Goal: Task Accomplishment & Management: Manage account settings

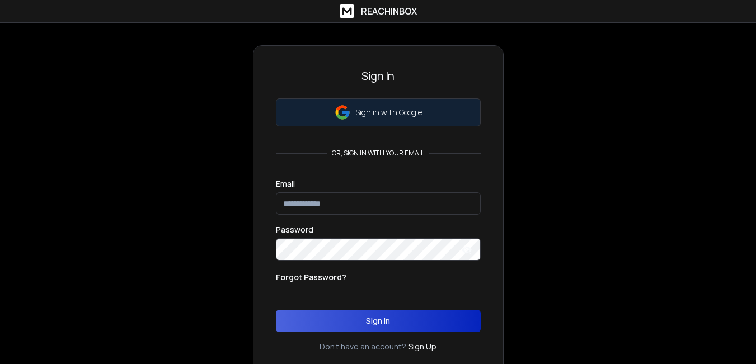
click at [341, 111] on icon at bounding box center [342, 112] width 17 height 17
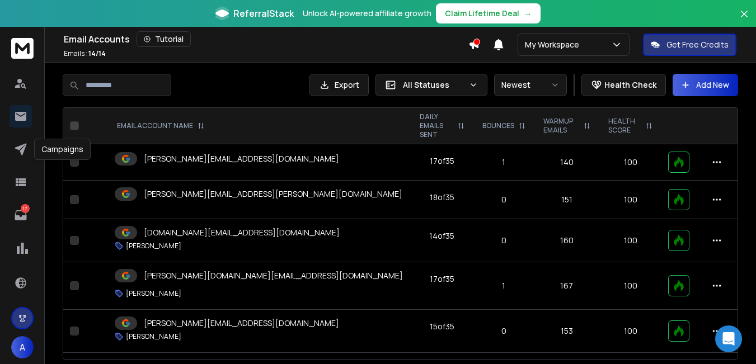
click at [27, 137] on div "17" at bounding box center [23, 185] width 26 height 226
click at [24, 143] on icon at bounding box center [20, 149] width 13 height 13
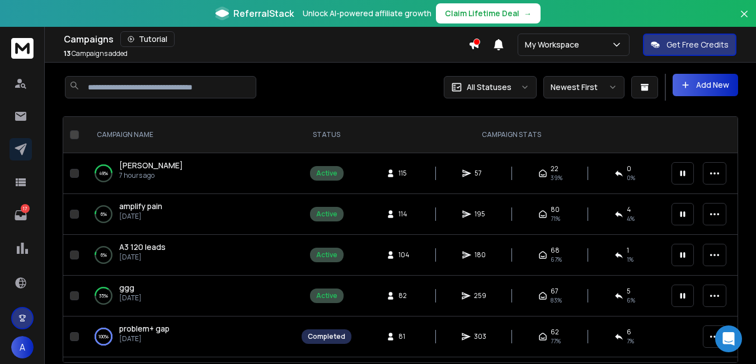
click at [257, 168] on div "49 % adam 7 hours ago" at bounding box center [189, 173] width 189 height 27
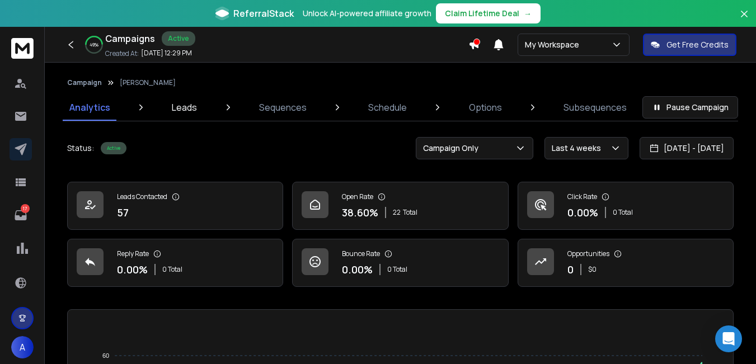
click at [194, 108] on p "Leads" at bounding box center [184, 107] width 25 height 13
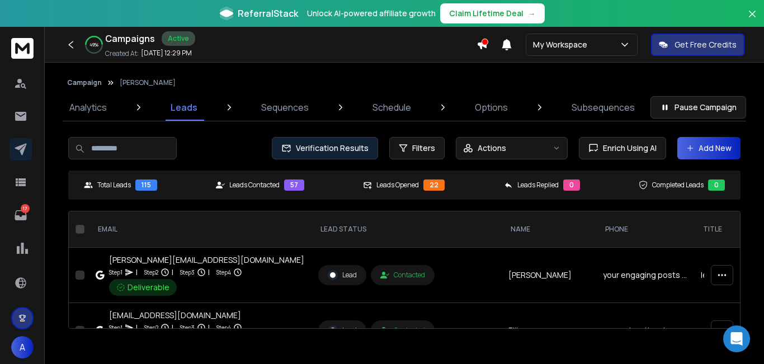
click at [337, 152] on span "Verification Results" at bounding box center [330, 148] width 77 height 11
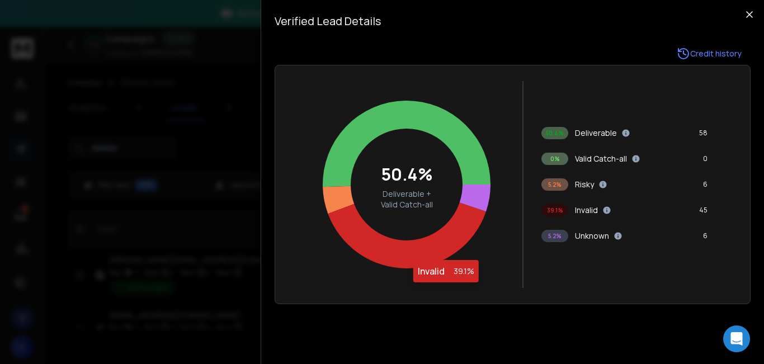
click at [749, 16] on icon "button" at bounding box center [750, 15] width 6 height 6
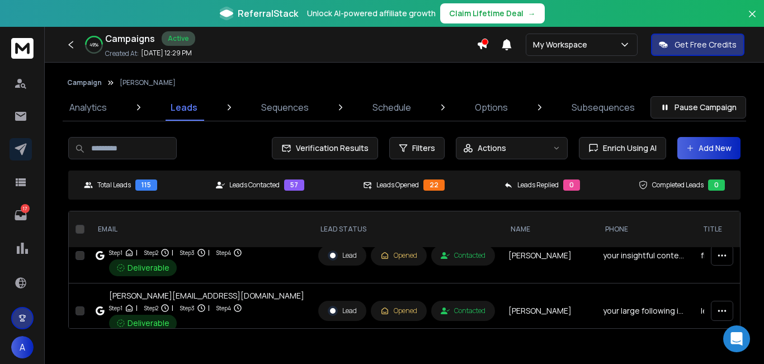
scroll to position [2238, 0]
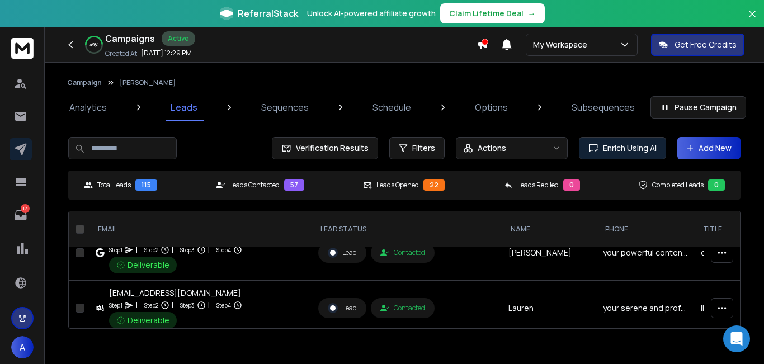
click at [624, 138] on button "Enrich Using AI" at bounding box center [622, 148] width 87 height 22
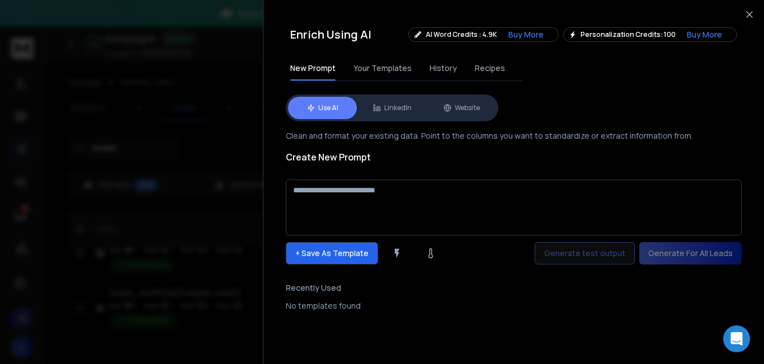
click at [385, 105] on button "LinkedIn" at bounding box center [392, 108] width 69 height 22
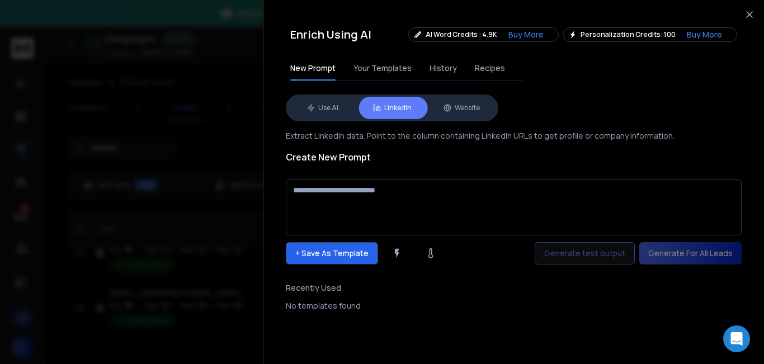
click at [470, 108] on button "Website" at bounding box center [461, 108] width 69 height 22
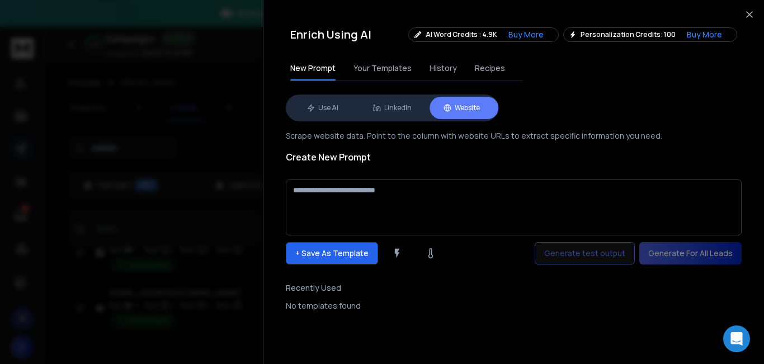
click at [362, 72] on button "Your Templates" at bounding box center [383, 68] width 58 height 25
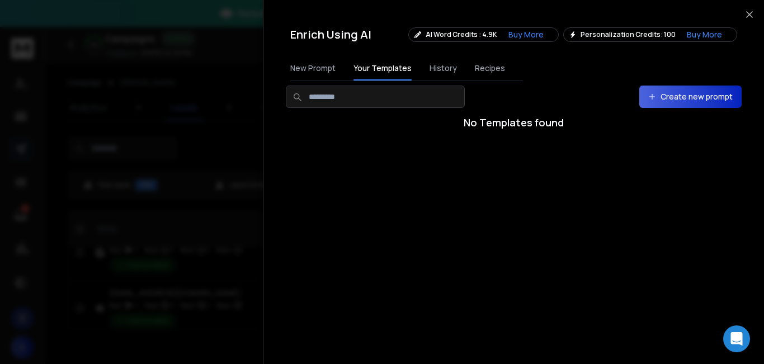
click at [436, 74] on button "History" at bounding box center [443, 68] width 27 height 25
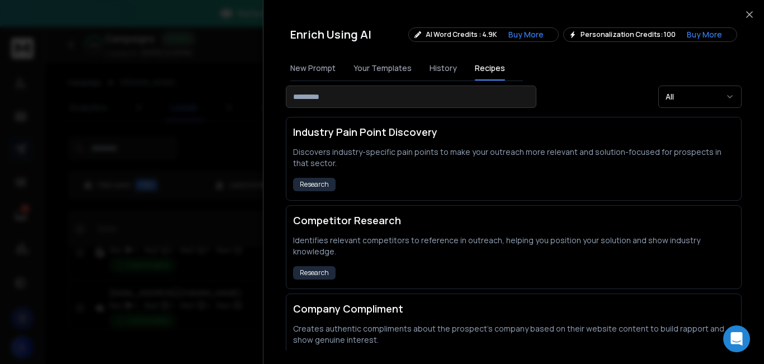
click at [496, 72] on span "Recipes" at bounding box center [490, 68] width 30 height 11
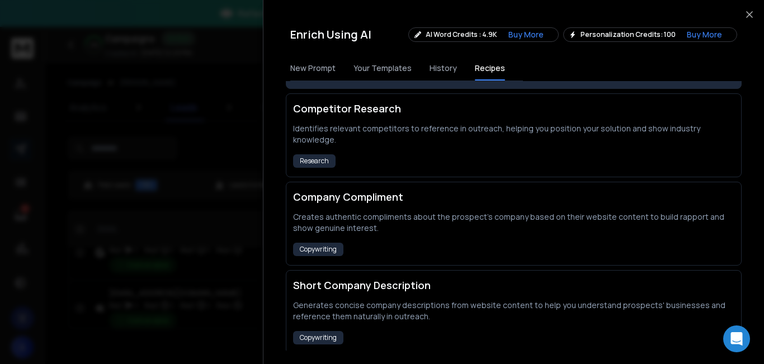
scroll to position [168, 0]
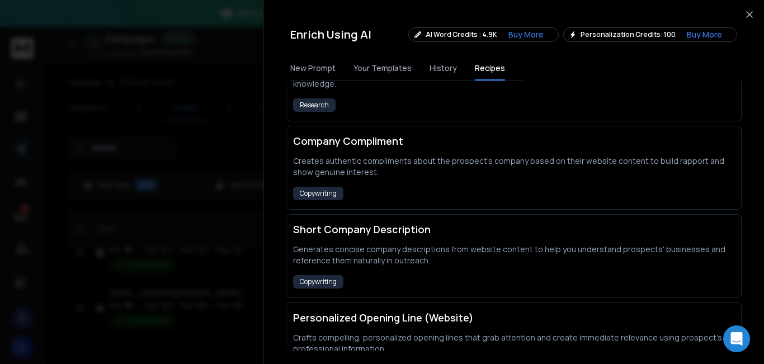
click at [196, 215] on div at bounding box center [382, 182] width 764 height 364
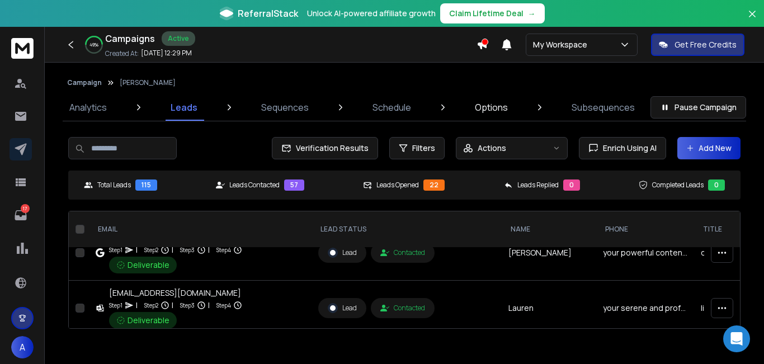
click at [503, 107] on p "Options" at bounding box center [491, 107] width 33 height 13
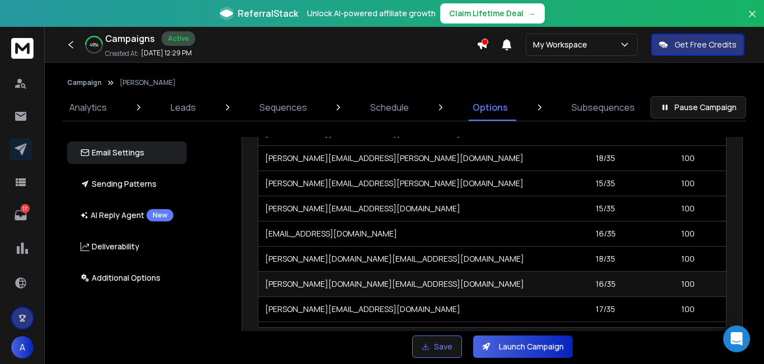
scroll to position [157, 0]
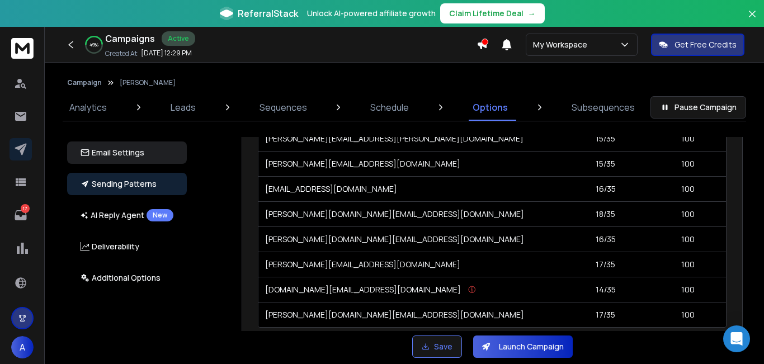
click at [116, 186] on p "Sending Patterns" at bounding box center [119, 183] width 76 height 11
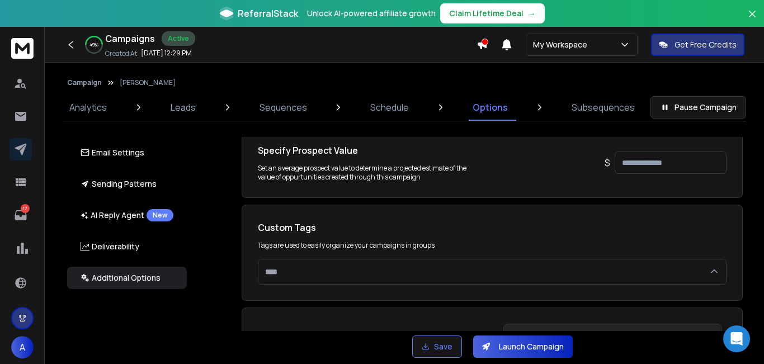
scroll to position [2459, 0]
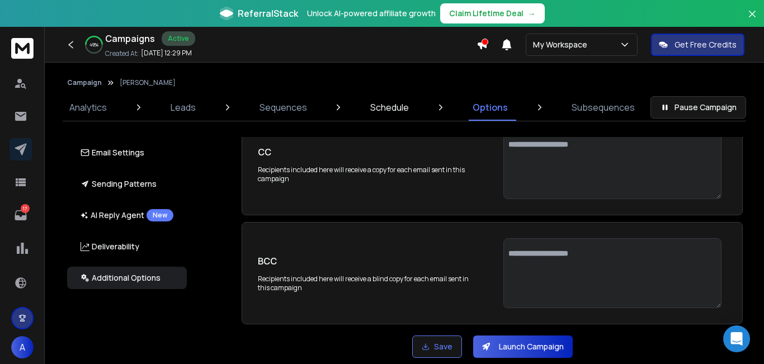
click at [402, 111] on p "Schedule" at bounding box center [389, 107] width 39 height 13
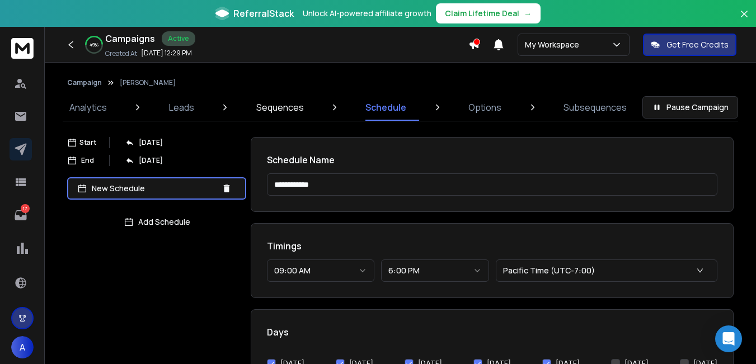
click at [290, 103] on p "Sequences" at bounding box center [280, 107] width 48 height 13
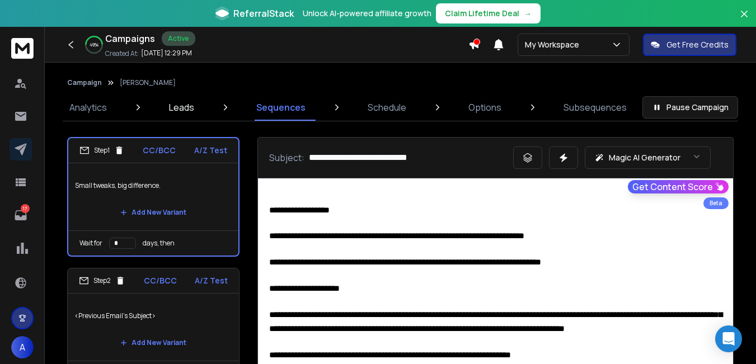
click at [191, 105] on p "Leads" at bounding box center [181, 107] width 25 height 13
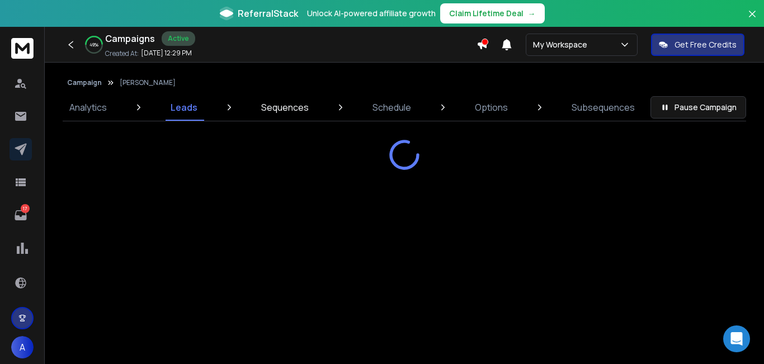
click at [288, 112] on p "Sequences" at bounding box center [285, 107] width 48 height 13
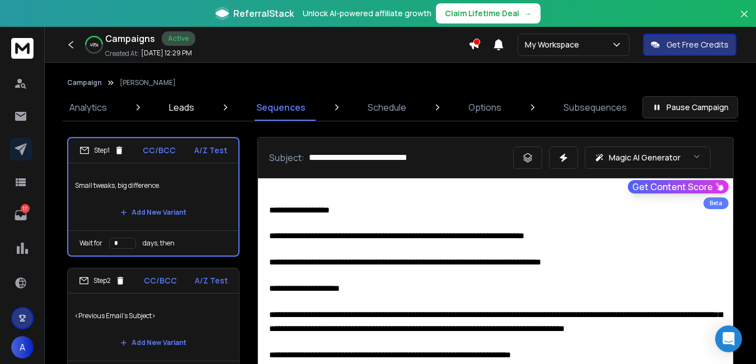
click at [189, 106] on p "Leads" at bounding box center [181, 107] width 25 height 13
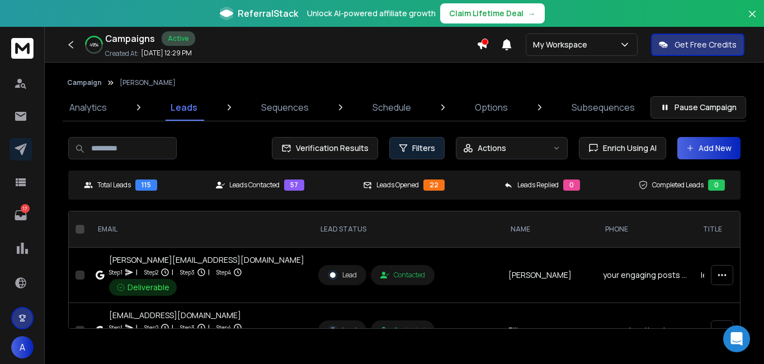
click at [420, 137] on button "Filters" at bounding box center [416, 148] width 55 height 22
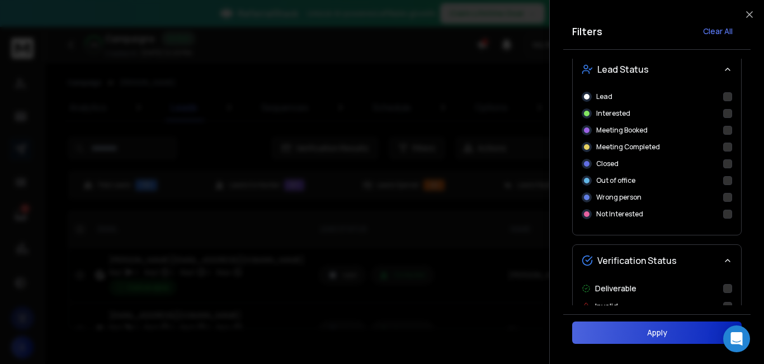
scroll to position [585, 0]
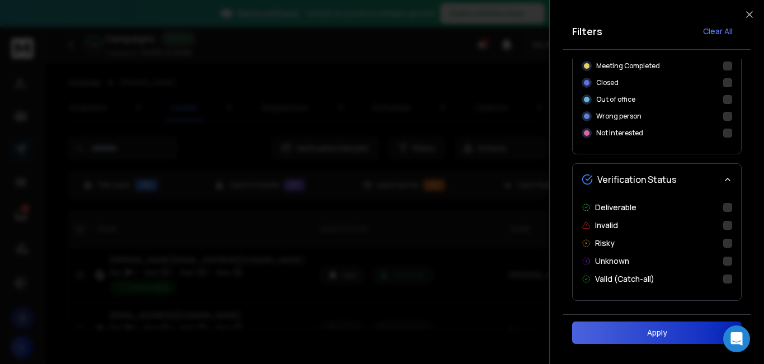
click at [653, 224] on div "Invalid" at bounding box center [657, 225] width 151 height 11
click at [723, 227] on button "Invalid" at bounding box center [727, 225] width 9 height 9
click at [633, 326] on button "Apply" at bounding box center [657, 333] width 170 height 22
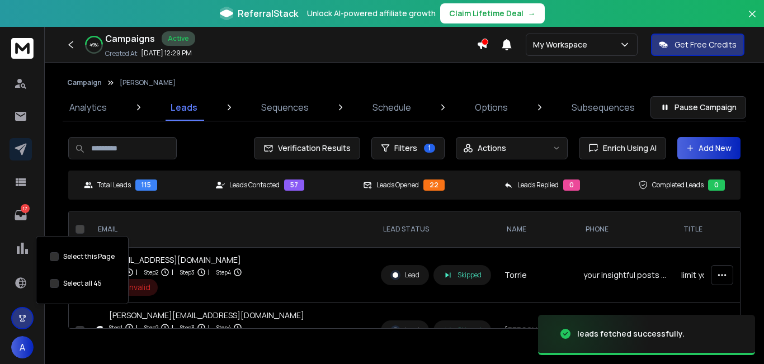
click at [46, 287] on div "Select this Page Select all 45" at bounding box center [82, 270] width 78 height 58
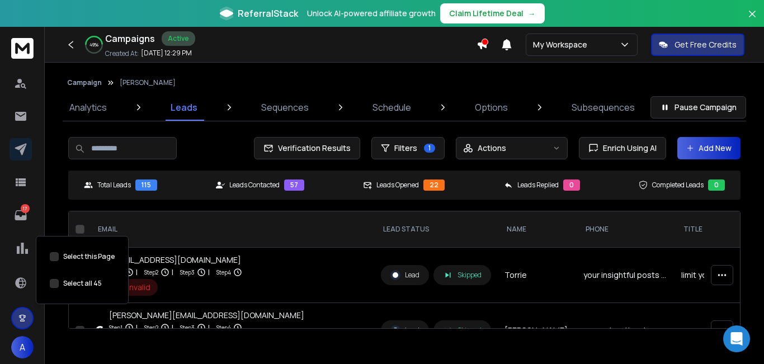
click at [52, 283] on button "Select this Page" at bounding box center [54, 283] width 9 height 9
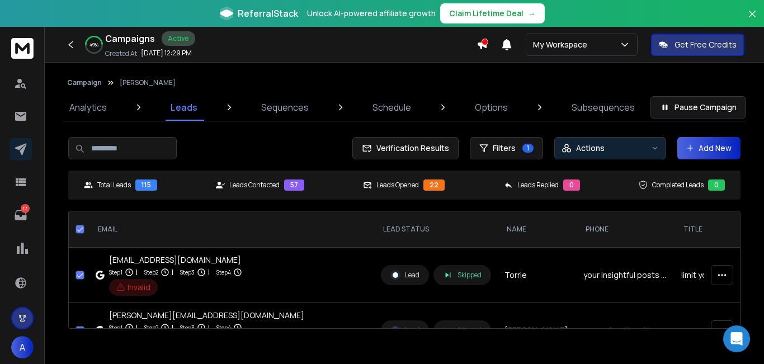
click at [615, 149] on div "Actions" at bounding box center [604, 148] width 85 height 11
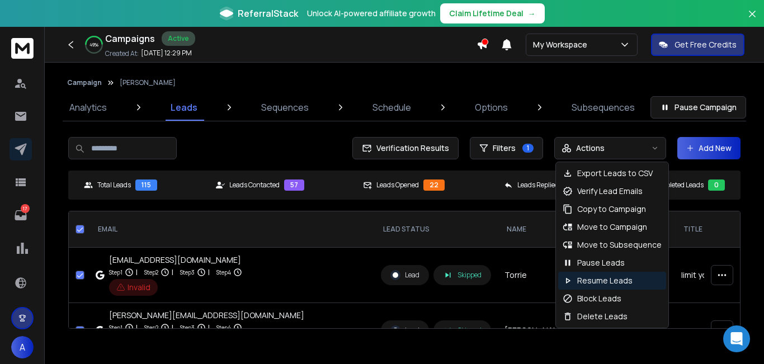
click at [584, 275] on p "Resume Leads" at bounding box center [604, 280] width 55 height 11
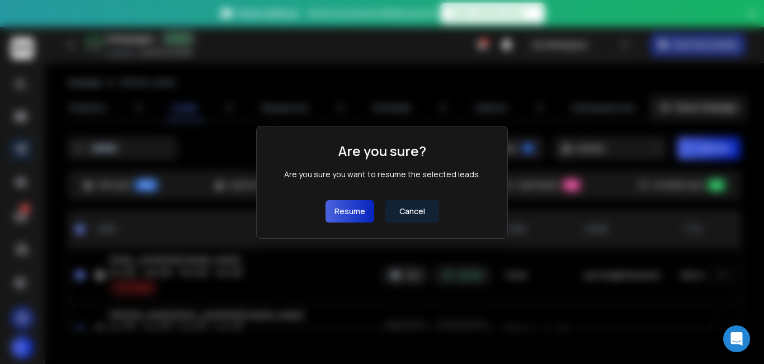
click at [354, 209] on button "Resume" at bounding box center [350, 211] width 49 height 22
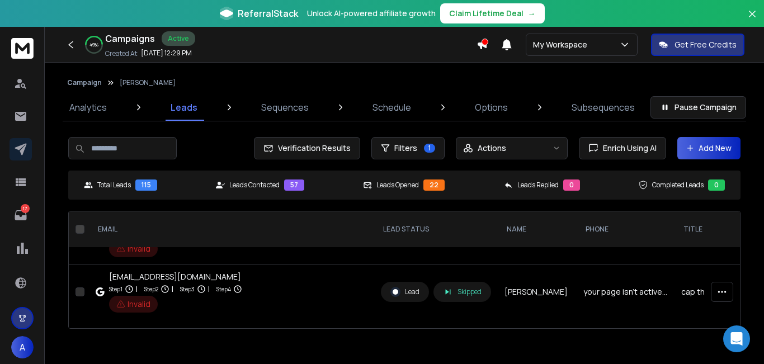
scroll to position [2261, 0]
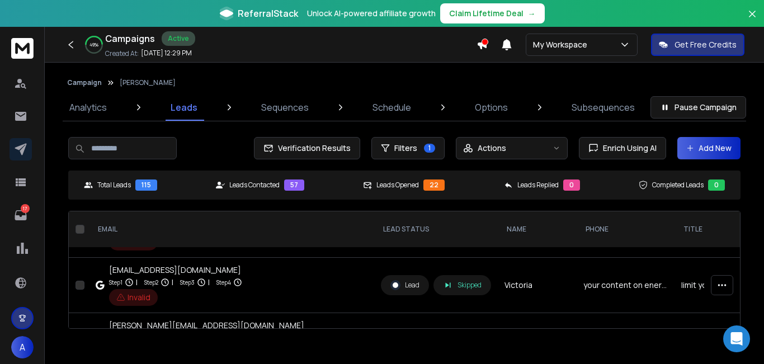
click at [445, 286] on icon at bounding box center [447, 285] width 5 height 5
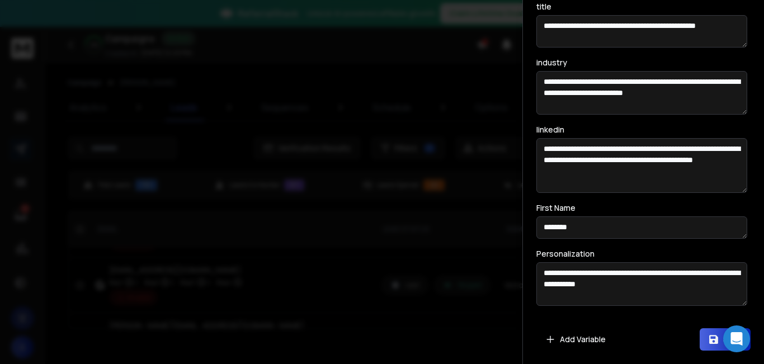
scroll to position [0, 0]
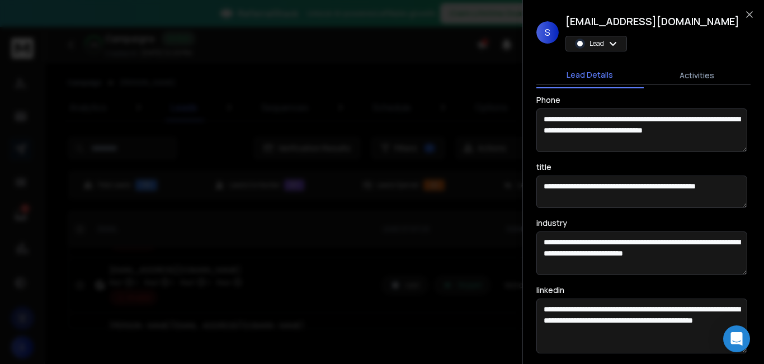
click at [706, 74] on button "Activities" at bounding box center [697, 75] width 107 height 25
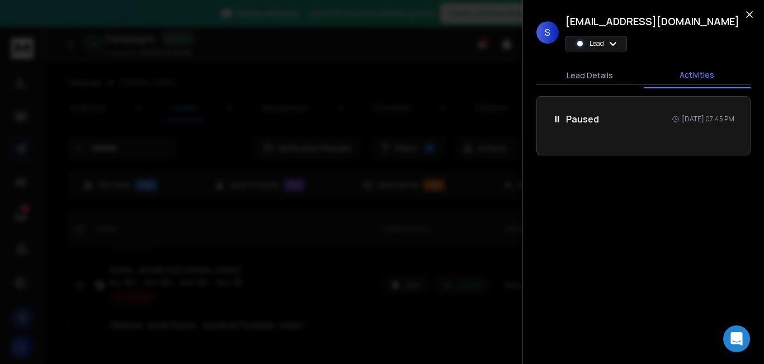
click at [752, 13] on icon "button" at bounding box center [749, 14] width 11 height 11
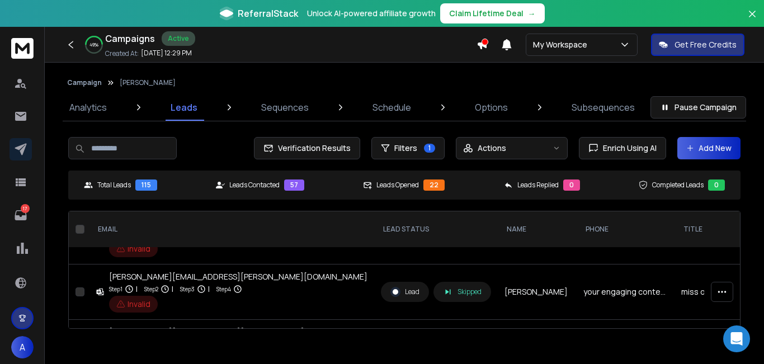
scroll to position [1254, 0]
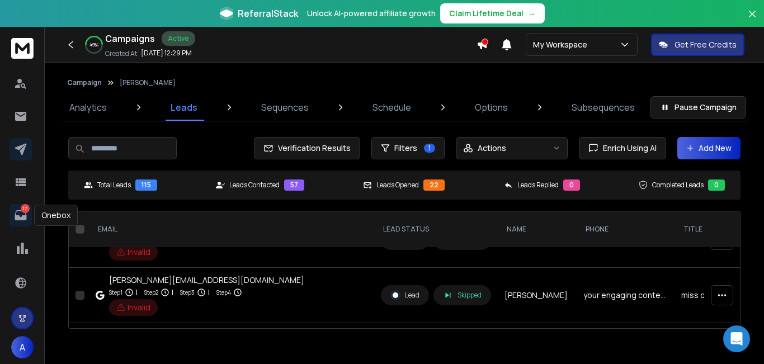
click at [13, 210] on link "17" at bounding box center [21, 215] width 22 height 22
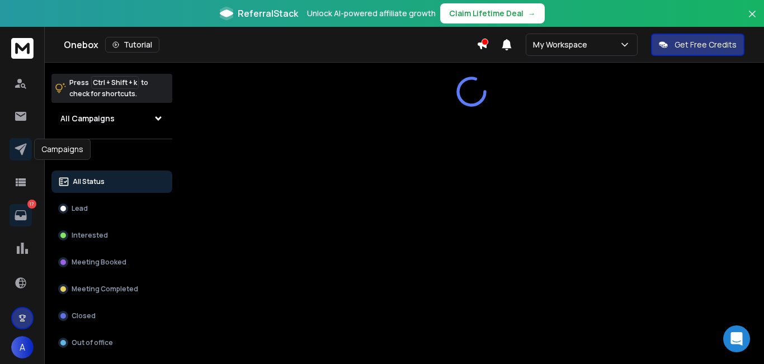
click at [21, 153] on icon at bounding box center [21, 150] width 12 height 12
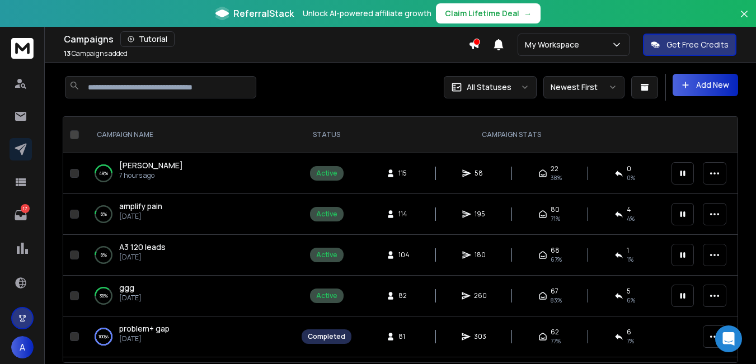
click at [219, 169] on div "49 % adam 7 hours ago" at bounding box center [189, 173] width 189 height 27
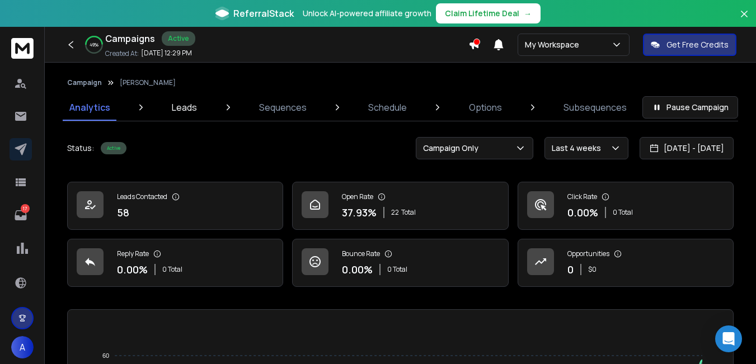
click at [189, 106] on p "Leads" at bounding box center [184, 107] width 25 height 13
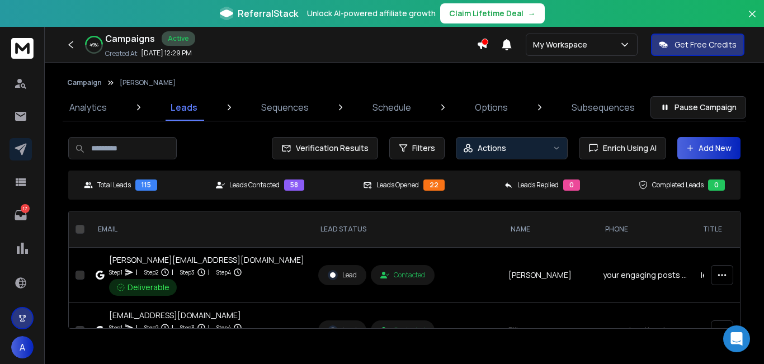
click at [492, 151] on p "Actions" at bounding box center [492, 148] width 29 height 11
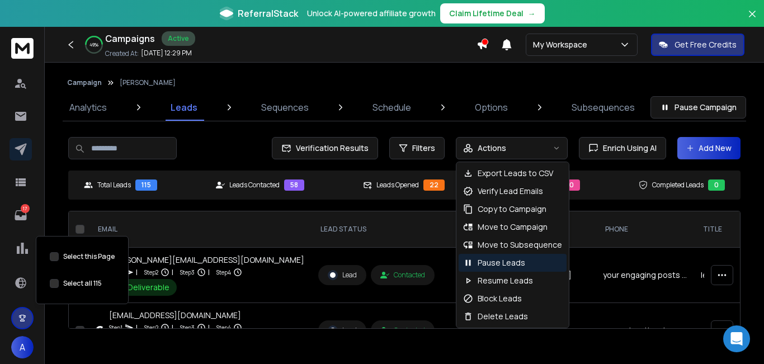
click at [44, 286] on div "Select this Page Select all 115" at bounding box center [82, 270] width 78 height 58
click at [60, 282] on div "Select all 115" at bounding box center [82, 283] width 65 height 9
click at [54, 283] on button "Select this Page" at bounding box center [54, 283] width 9 height 9
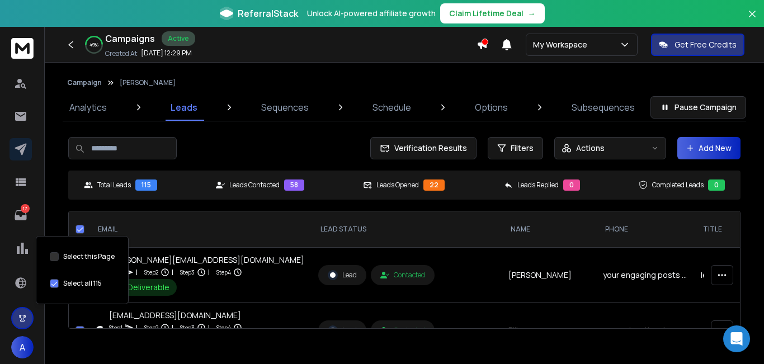
click at [57, 285] on button "Select this Page" at bounding box center [54, 283] width 9 height 9
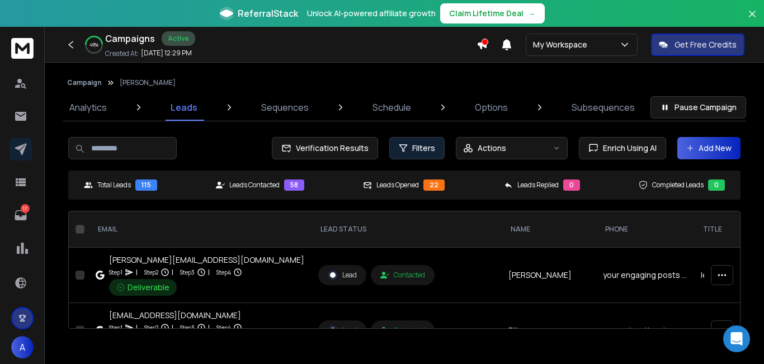
click at [421, 152] on span "Filters" at bounding box center [423, 148] width 23 height 11
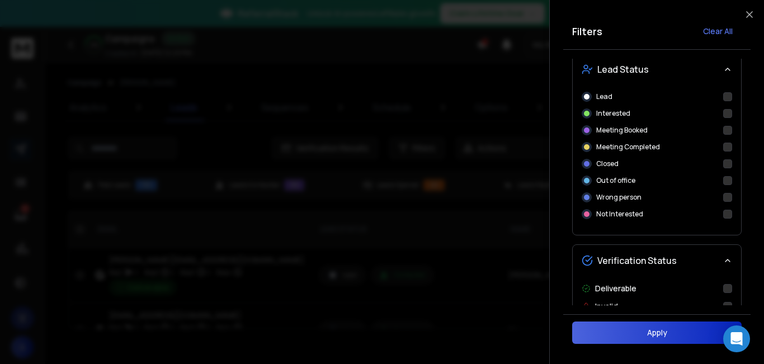
scroll to position [585, 0]
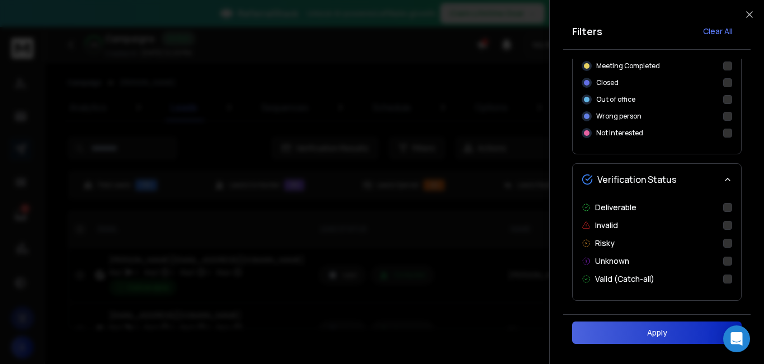
click at [640, 229] on div "Invalid" at bounding box center [657, 225] width 151 height 11
click at [723, 226] on button "Invalid" at bounding box center [727, 225] width 9 height 9
click at [646, 332] on button "Apply" at bounding box center [657, 333] width 170 height 22
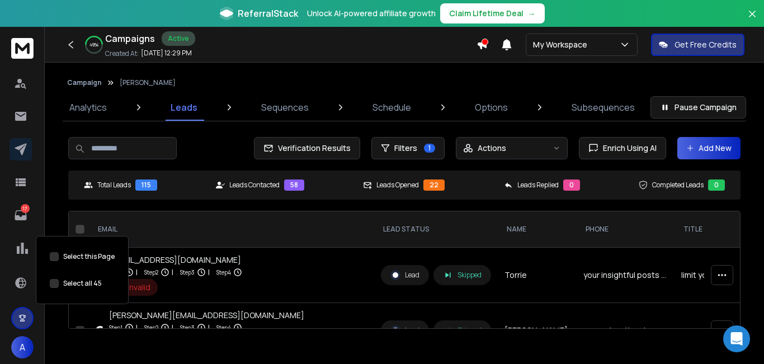
click at [55, 284] on button "Select this Page" at bounding box center [54, 283] width 9 height 9
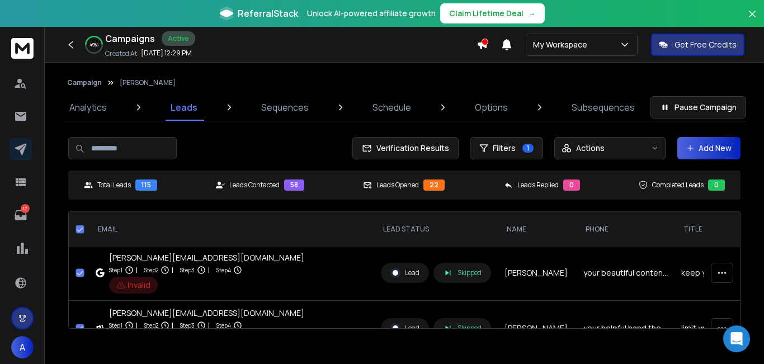
scroll to position [0, 0]
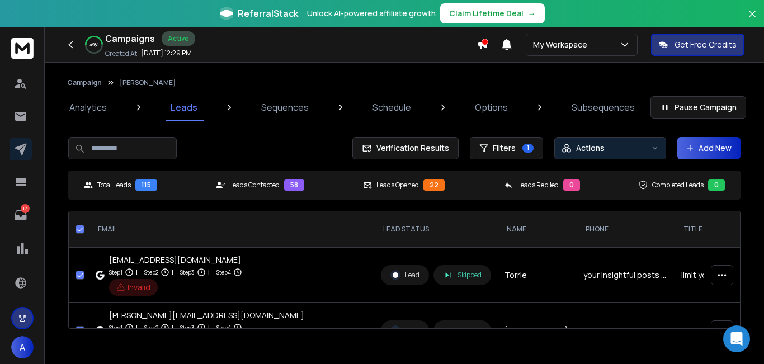
click at [606, 142] on button "Actions" at bounding box center [610, 148] width 112 height 22
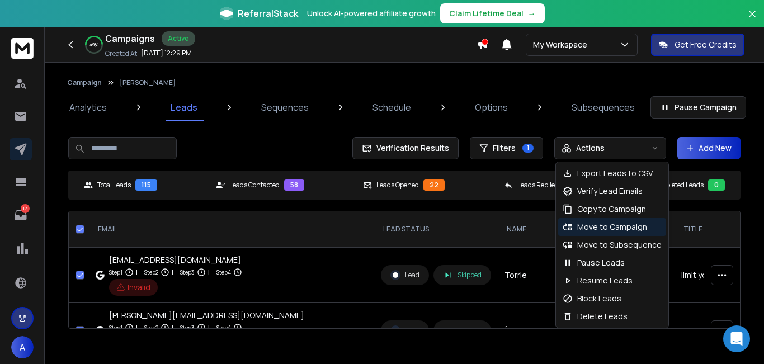
click at [612, 231] on p "Move to Campaign" at bounding box center [612, 227] width 70 height 11
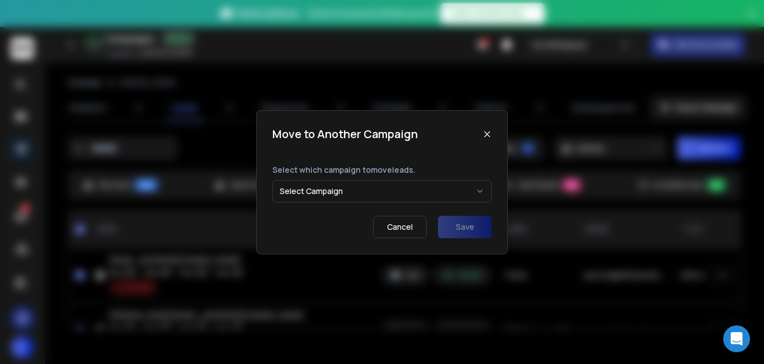
click at [466, 189] on button "Select Campaign" at bounding box center [381, 191] width 219 height 22
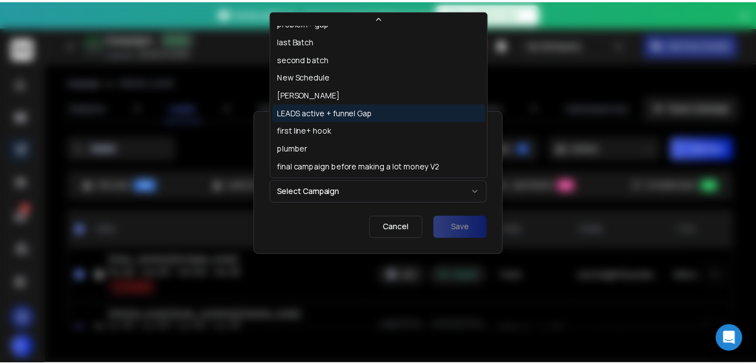
scroll to position [84, 0]
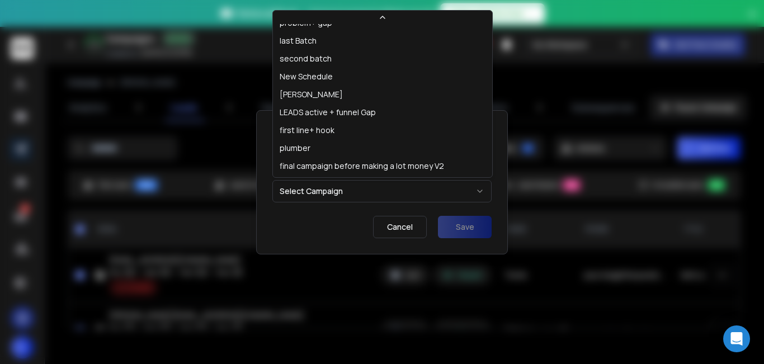
click at [566, 209] on div "Move to Another Campaign Select which campaign to move leads. Select Campaign C…" at bounding box center [382, 182] width 764 height 167
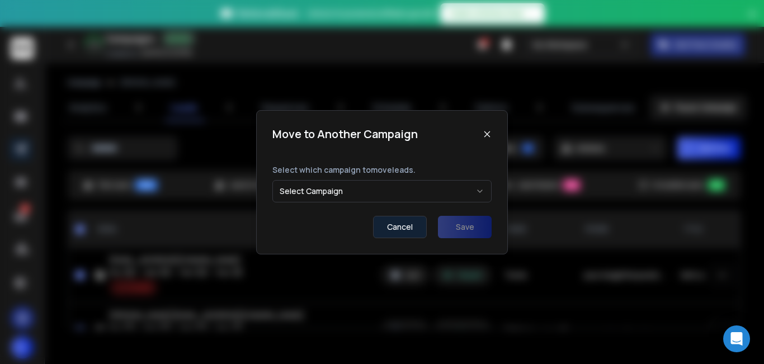
click at [404, 222] on p "Cancel" at bounding box center [400, 227] width 54 height 22
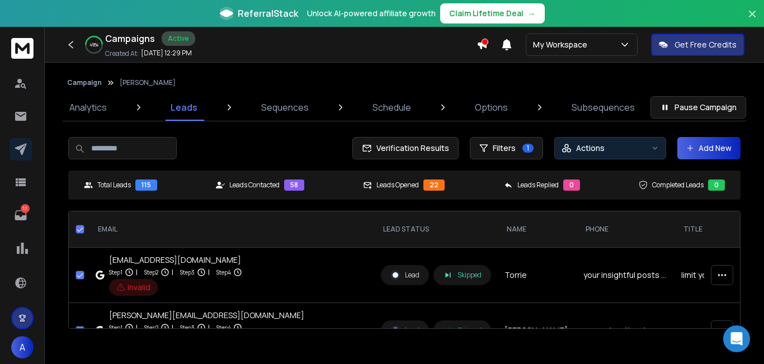
click at [584, 146] on p "Actions" at bounding box center [590, 148] width 29 height 11
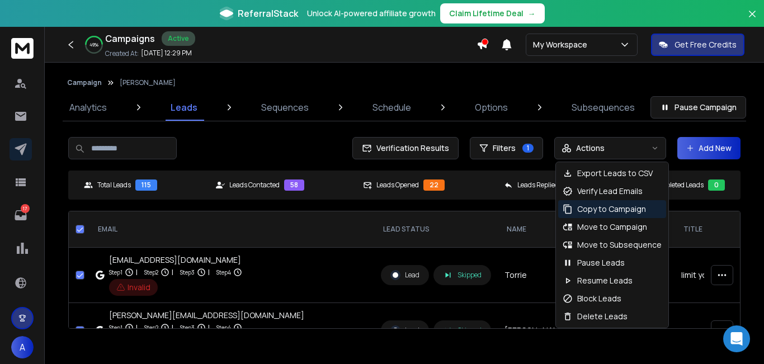
click at [576, 212] on div "Copy to Campaign" at bounding box center [604, 209] width 83 height 11
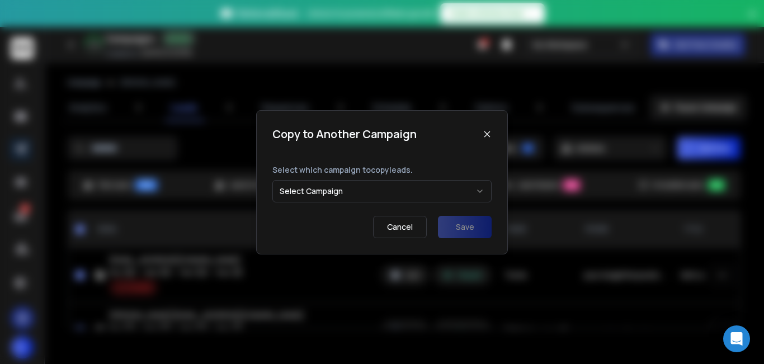
click at [487, 137] on icon at bounding box center [487, 134] width 9 height 9
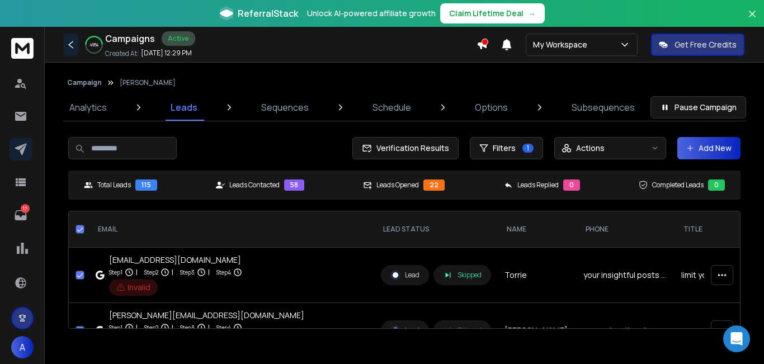
click at [71, 47] on icon at bounding box center [71, 45] width 10 height 10
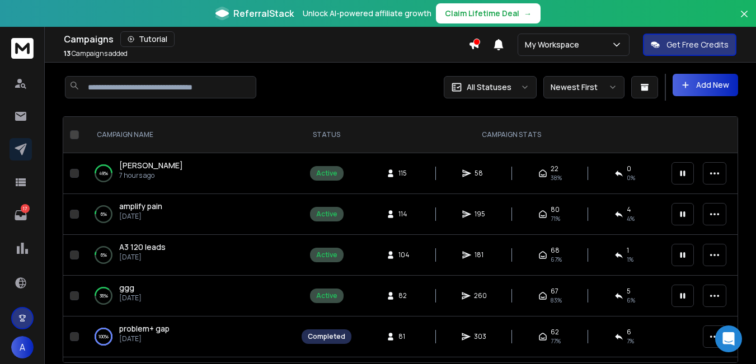
click at [686, 83] on icon at bounding box center [685, 85] width 6 height 6
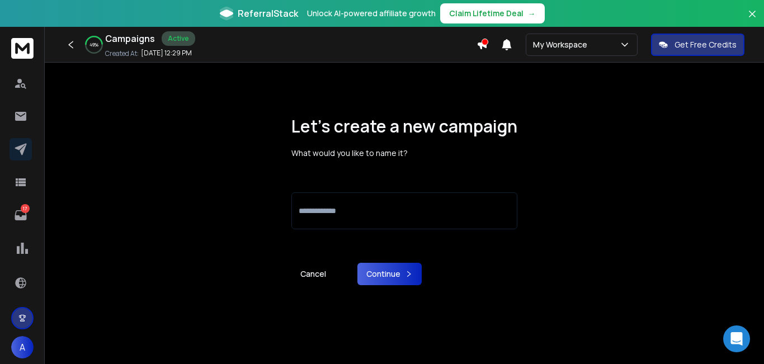
click at [384, 223] on input at bounding box center [405, 210] width 226 height 37
click at [407, 270] on icon "submit" at bounding box center [409, 274] width 8 height 8
type input "****"
click at [379, 278] on button "Continue" at bounding box center [390, 274] width 64 height 22
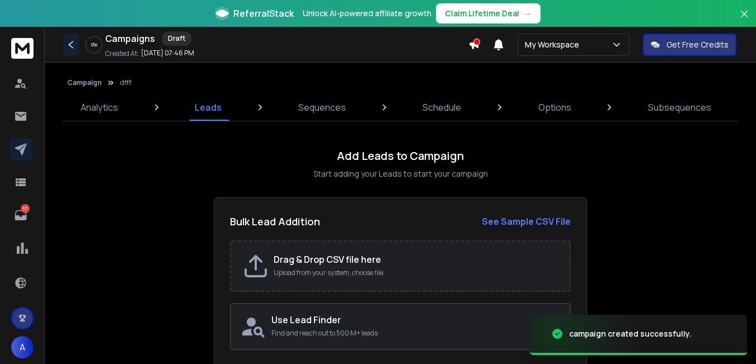
click at [64, 44] on button at bounding box center [71, 45] width 15 height 22
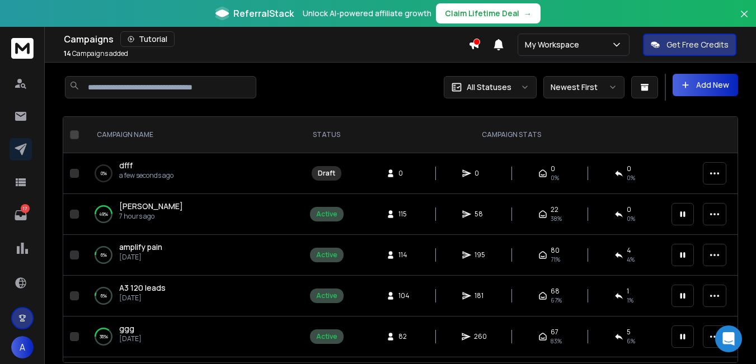
click at [261, 200] on td "49 % adam 7 hours ago" at bounding box center [189, 214] width 212 height 41
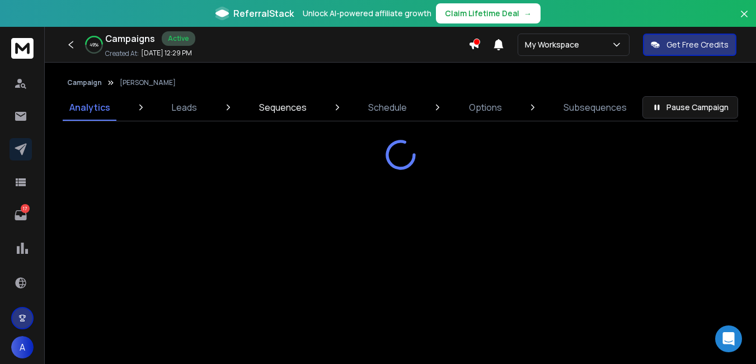
click at [280, 109] on p "Sequences" at bounding box center [283, 107] width 48 height 13
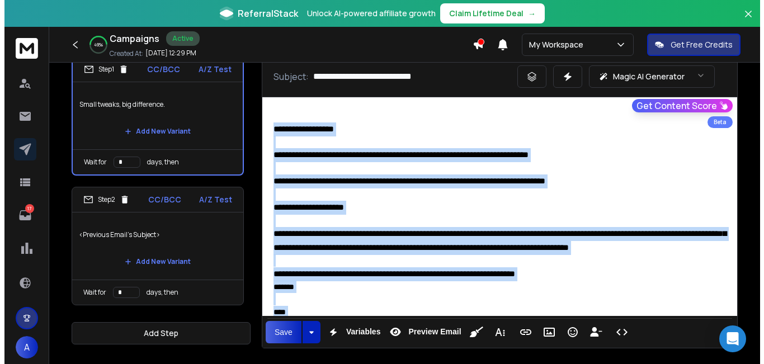
scroll to position [25, 0]
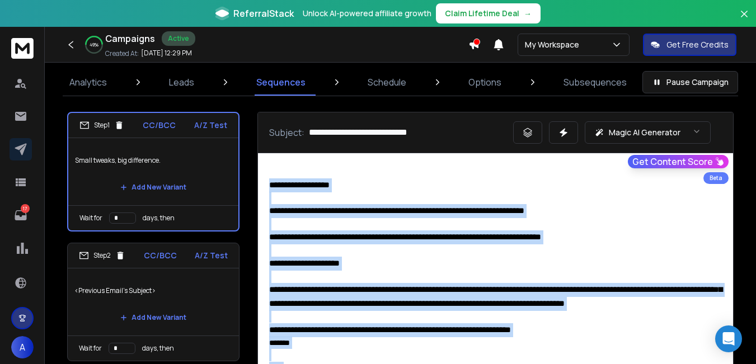
drag, startPoint x: 233, startPoint y: 119, endPoint x: 267, endPoint y: 144, distance: 42.3
click at [267, 144] on div "**********" at bounding box center [495, 258] width 476 height 293
copy div "**********"
click at [179, 90] on link "Leads" at bounding box center [181, 82] width 39 height 27
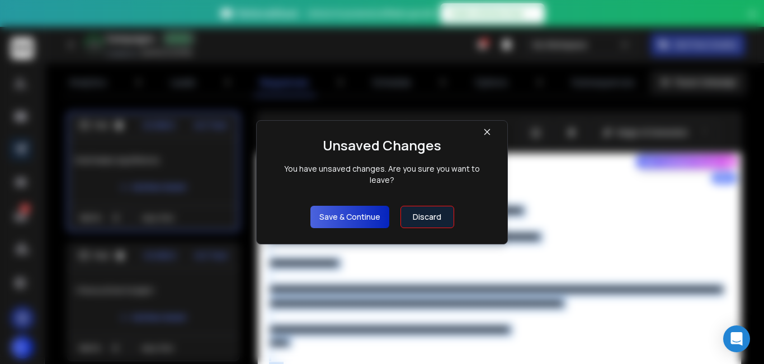
click at [346, 217] on button "Save & Continue" at bounding box center [350, 217] width 79 height 22
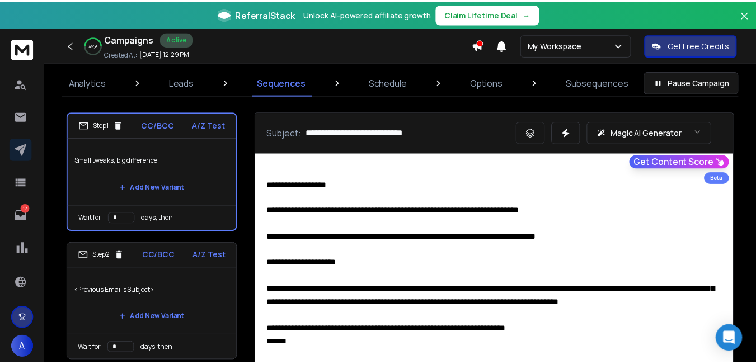
scroll to position [13, 0]
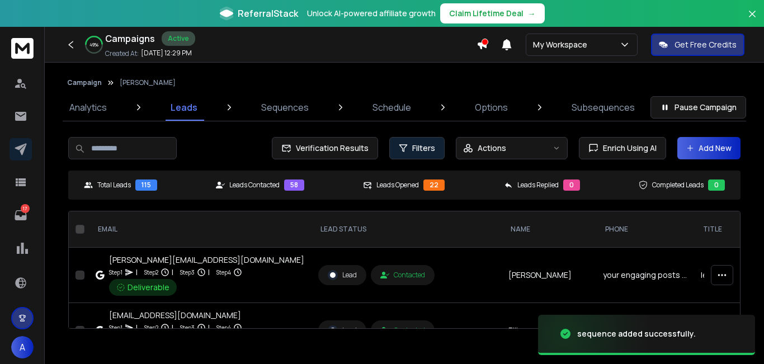
click at [423, 147] on span "Filters" at bounding box center [423, 148] width 23 height 11
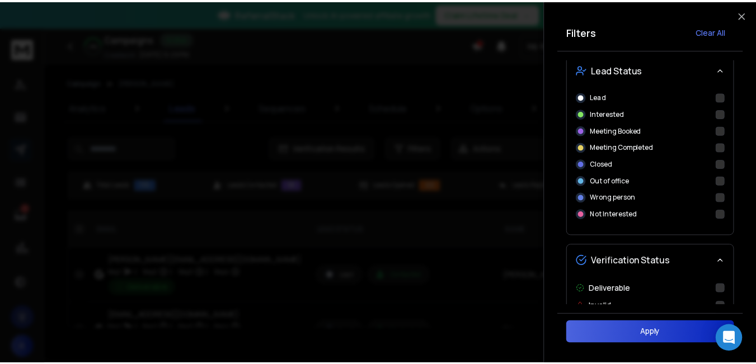
scroll to position [585, 0]
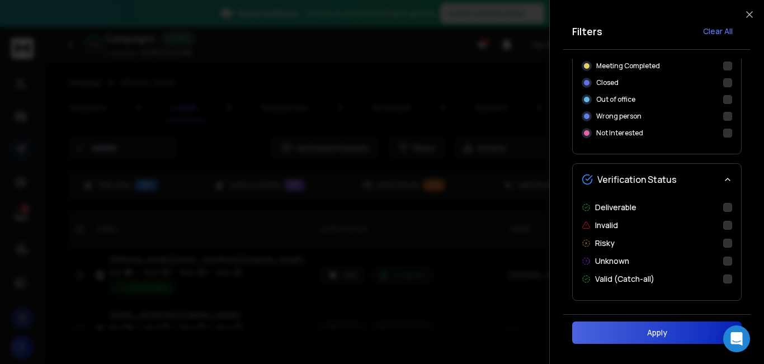
click at [723, 227] on button "Invalid" at bounding box center [727, 225] width 9 height 9
click at [688, 340] on button "Apply" at bounding box center [657, 333] width 170 height 22
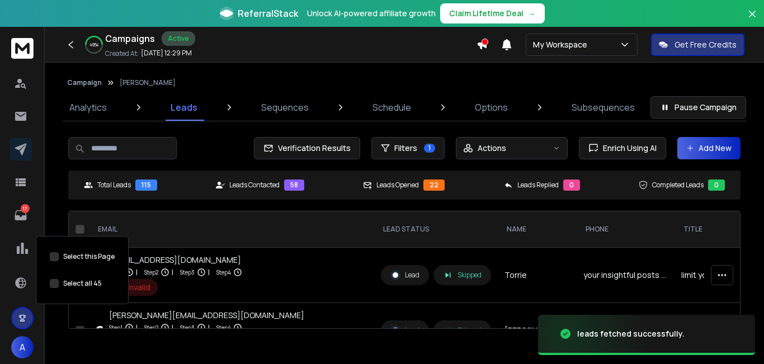
click at [54, 284] on button "Select this Page" at bounding box center [54, 283] width 9 height 9
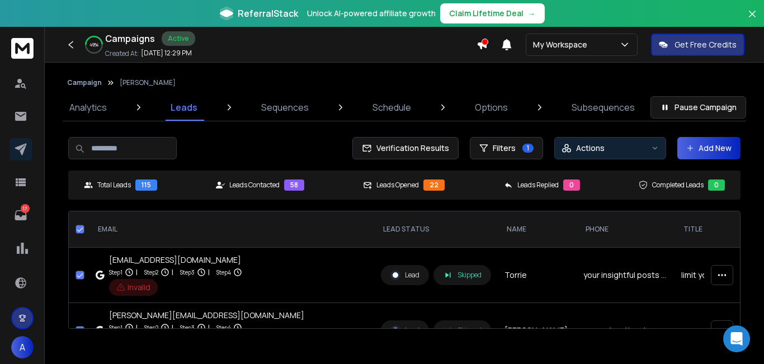
click at [615, 152] on div "Actions" at bounding box center [604, 148] width 85 height 11
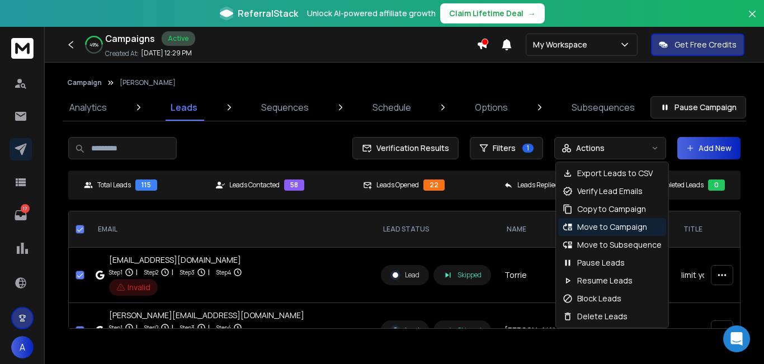
click at [607, 233] on div "Move to Campaign" at bounding box center [612, 227] width 108 height 18
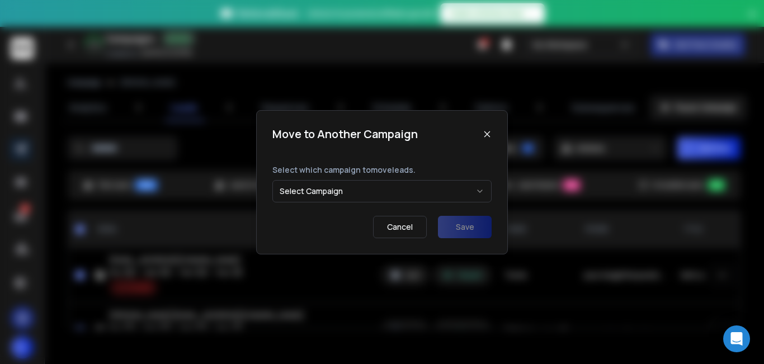
click at [315, 185] on button "Select Campaign" at bounding box center [381, 191] width 219 height 22
click at [451, 225] on button "Save" at bounding box center [465, 227] width 54 height 22
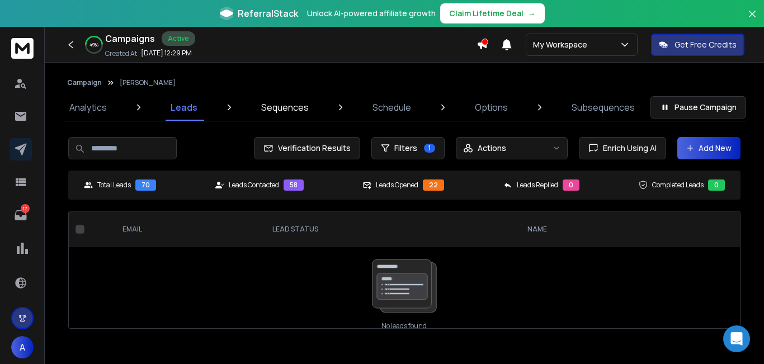
click at [288, 107] on p "Sequences" at bounding box center [285, 107] width 48 height 13
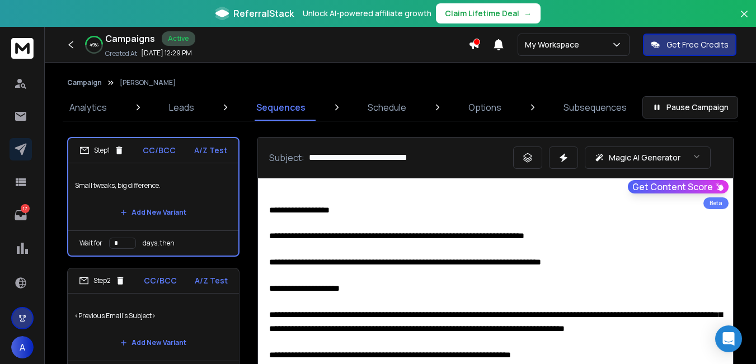
click at [83, 304] on p "<Previous Email's Subject>" at bounding box center [153, 315] width 158 height 31
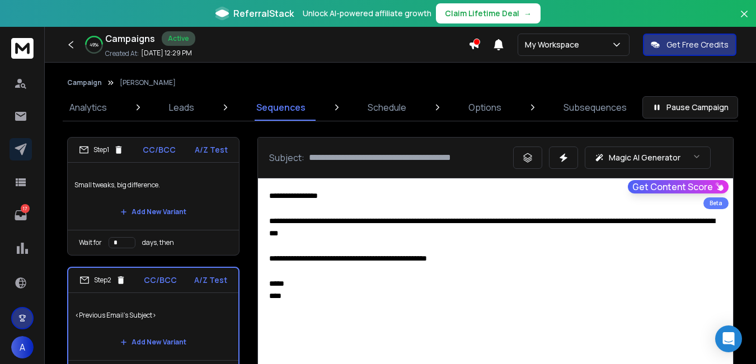
scroll to position [77, 0]
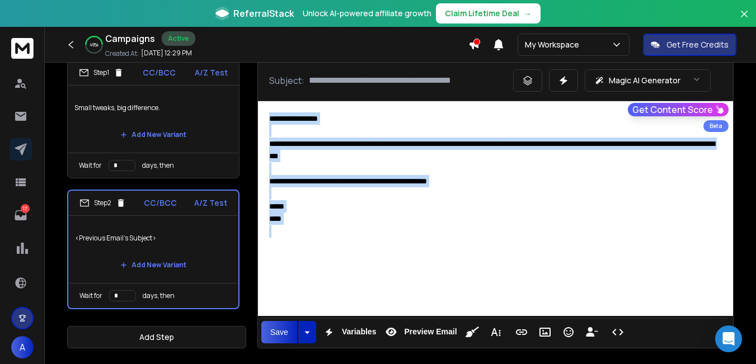
drag, startPoint x: 270, startPoint y: 167, endPoint x: 239, endPoint y: 105, distance: 69.8
click at [239, 105] on div "**********" at bounding box center [400, 204] width 666 height 289
copy div "**********"
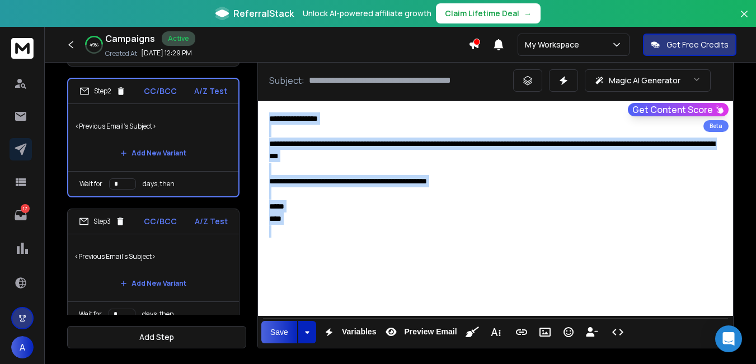
click at [196, 261] on p "<Previous Email's Subject>" at bounding box center [153, 256] width 158 height 31
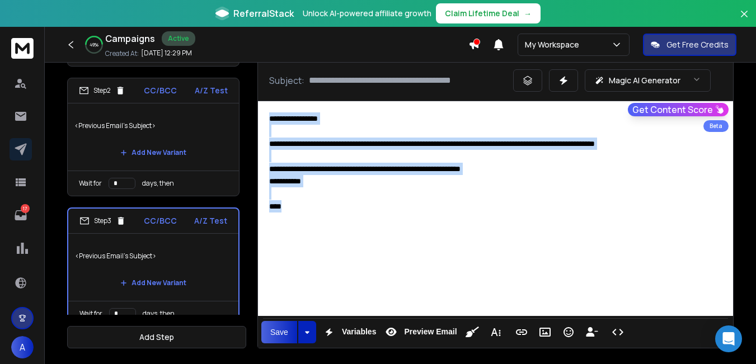
drag, startPoint x: 340, startPoint y: 209, endPoint x: 261, endPoint y: 88, distance: 144.3
click at [261, 88] on div "**********" at bounding box center [495, 204] width 476 height 289
copy div "**********"
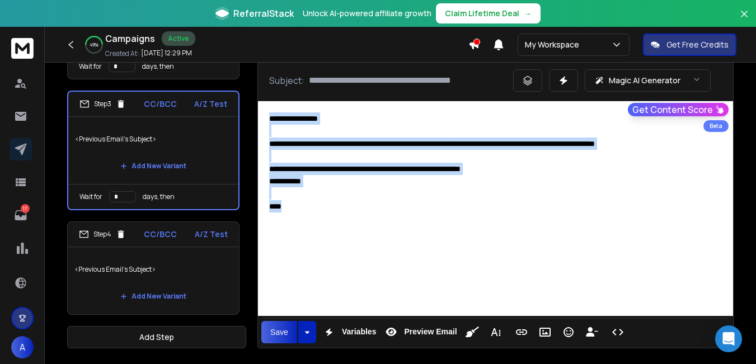
click at [137, 273] on p "<Previous Email's Subject>" at bounding box center [153, 269] width 158 height 31
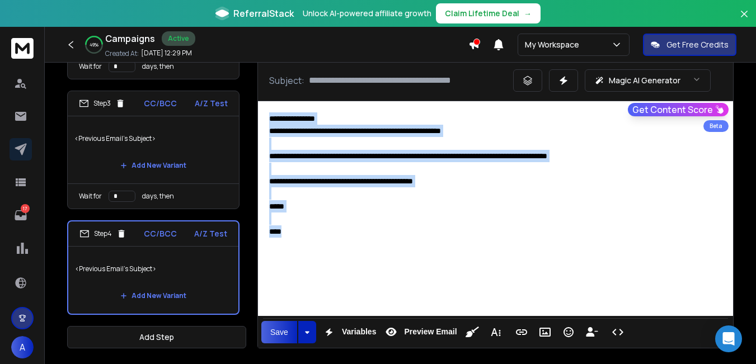
drag, startPoint x: 334, startPoint y: 234, endPoint x: 239, endPoint y: 78, distance: 183.3
click at [239, 78] on div "**********" at bounding box center [400, 204] width 666 height 289
copy div "**********"
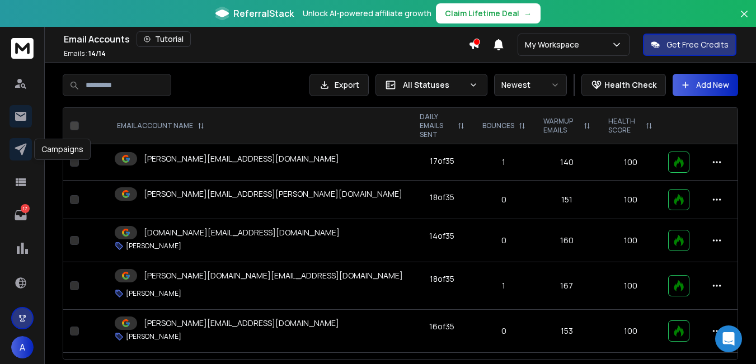
click at [27, 143] on icon at bounding box center [20, 149] width 13 height 13
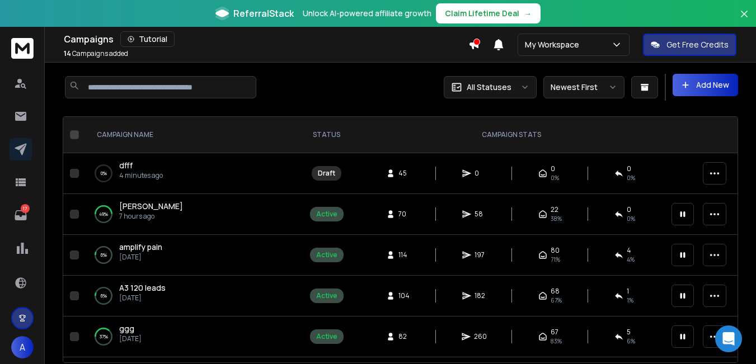
click at [210, 162] on div "0 % dfff 4 minutes ago" at bounding box center [189, 173] width 189 height 27
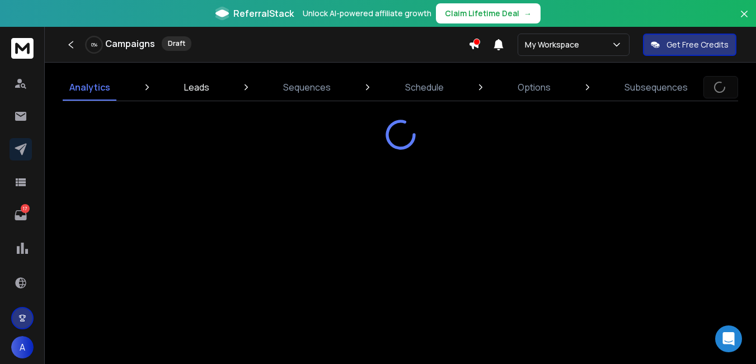
click at [196, 84] on p "Leads" at bounding box center [196, 87] width 25 height 13
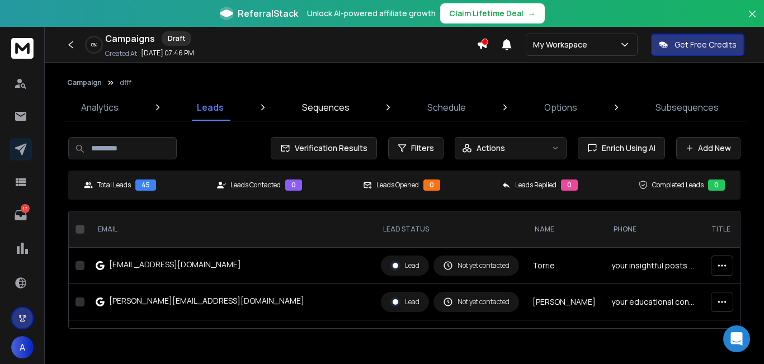
click at [326, 102] on p "Sequences" at bounding box center [326, 107] width 48 height 13
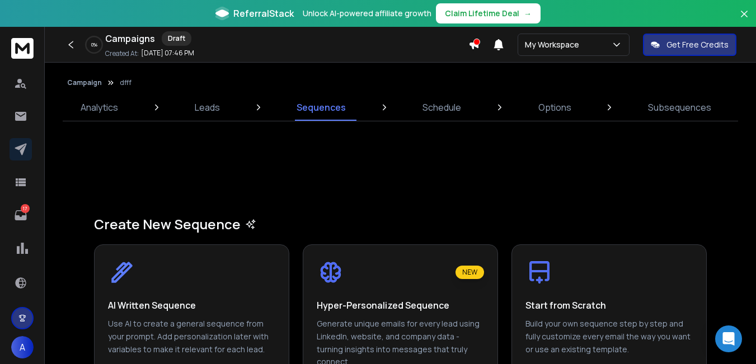
click at [603, 299] on div "Start from Scratch Build your own sequence step by step and fully customize eve…" at bounding box center [609, 313] width 194 height 137
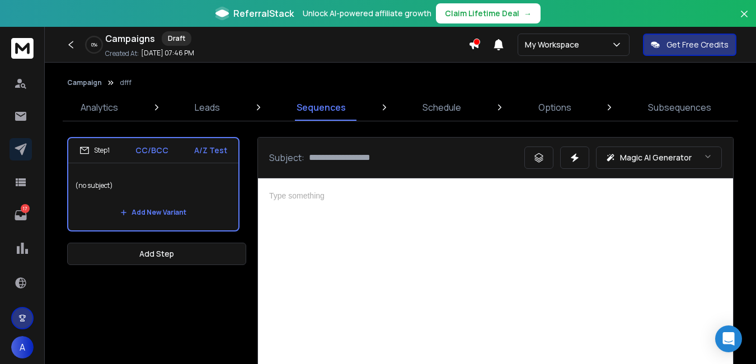
click at [318, 195] on div at bounding box center [495, 196] width 453 height 12
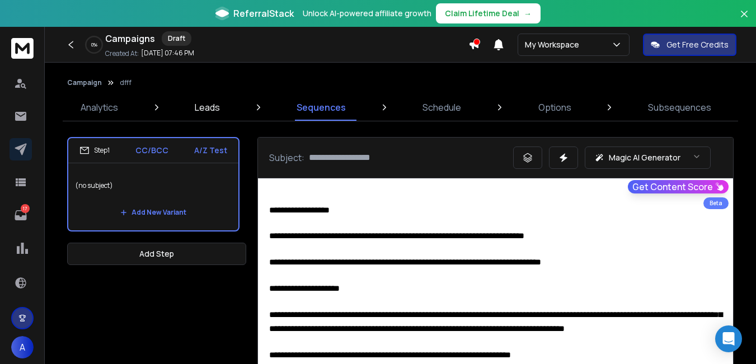
click at [210, 108] on p "Leads" at bounding box center [207, 107] width 25 height 13
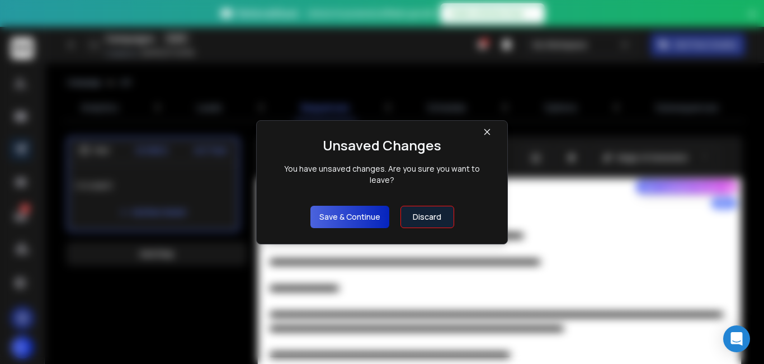
click at [354, 206] on button "Save & Continue" at bounding box center [350, 217] width 79 height 22
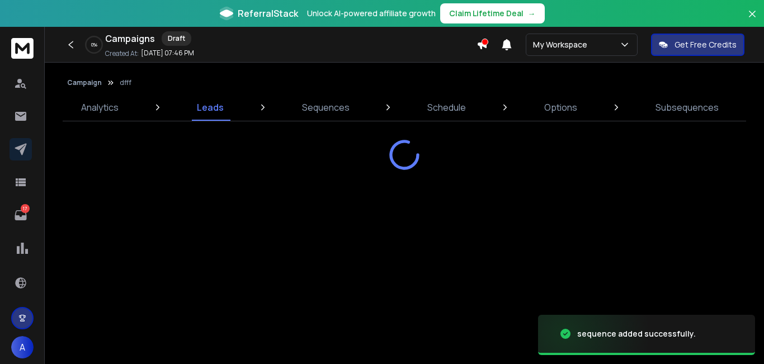
click at [218, 118] on link "Leads" at bounding box center [210, 107] width 40 height 27
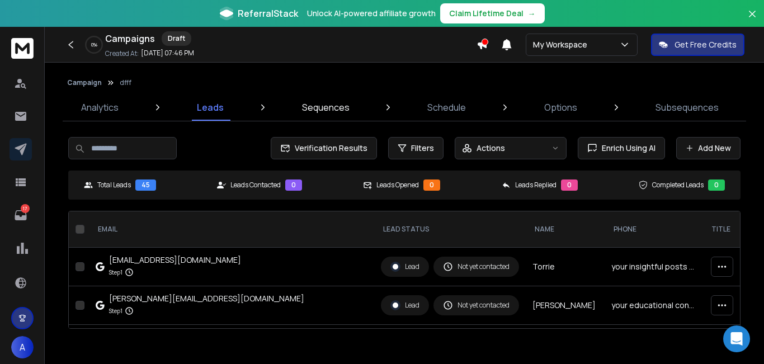
click at [318, 107] on p "Sequences" at bounding box center [326, 107] width 48 height 13
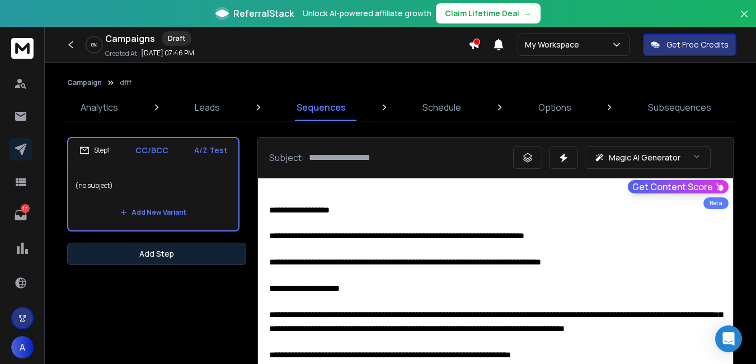
click at [204, 262] on button "Add Step" at bounding box center [156, 254] width 179 height 22
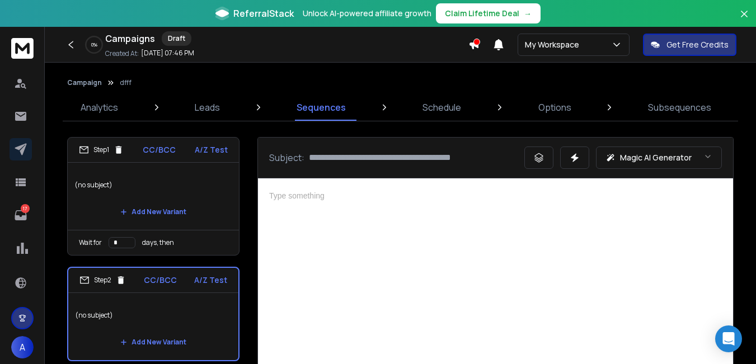
click at [322, 199] on div at bounding box center [495, 196] width 453 height 12
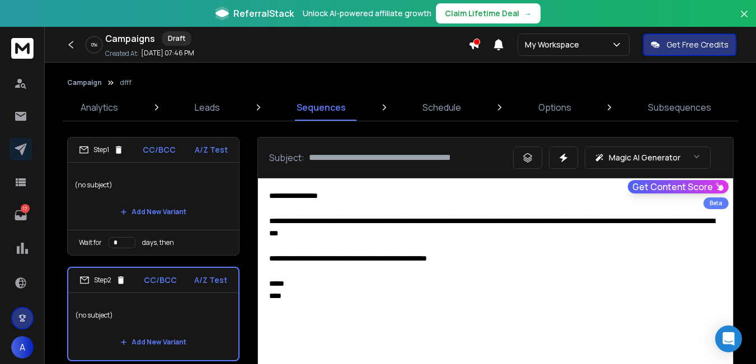
scroll to position [62, 0]
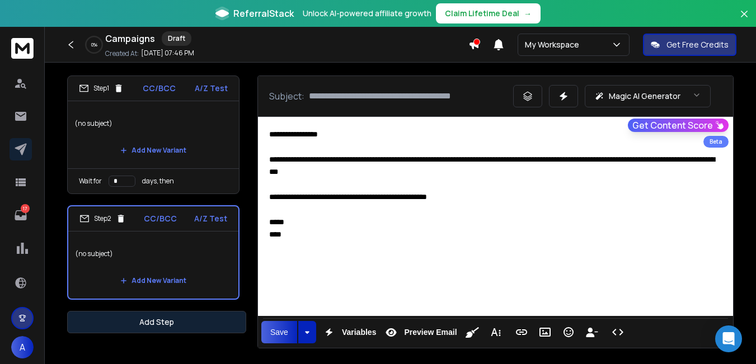
click at [210, 328] on button "Add Step" at bounding box center [156, 322] width 179 height 22
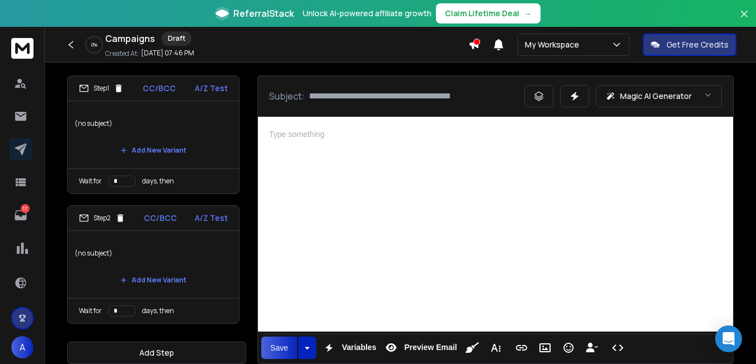
click at [317, 140] on div at bounding box center [495, 134] width 453 height 12
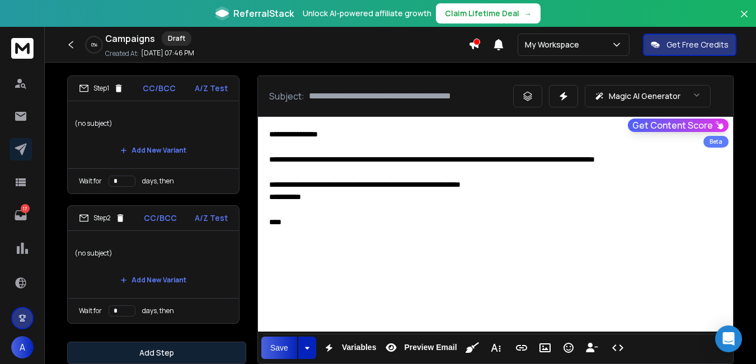
scroll to position [77, 0]
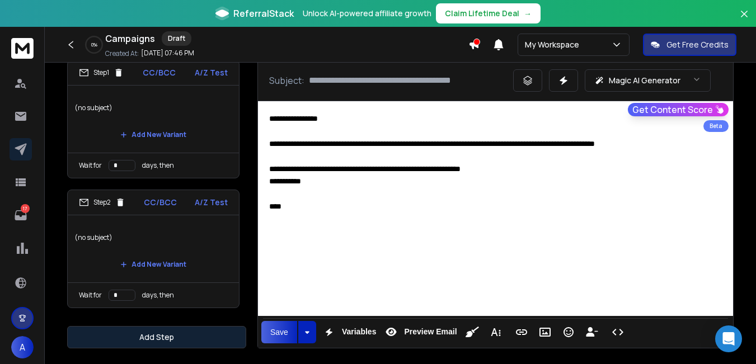
click at [146, 341] on button "Add Step" at bounding box center [156, 337] width 179 height 22
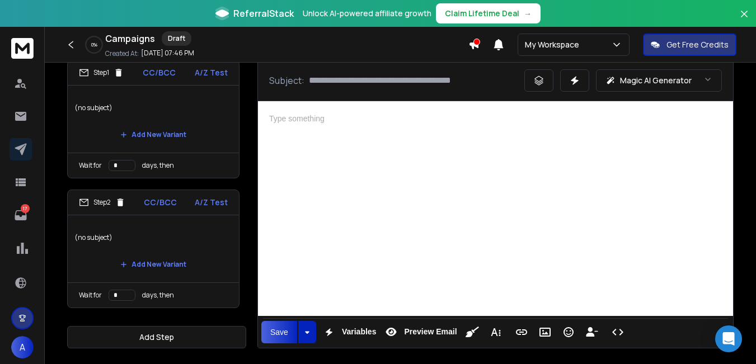
click at [349, 119] on div at bounding box center [495, 118] width 453 height 12
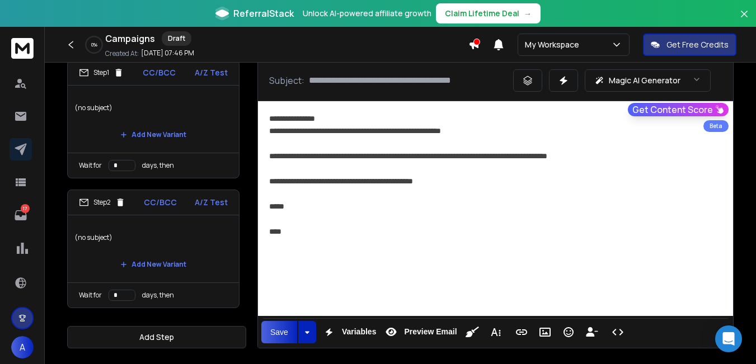
scroll to position [0, 0]
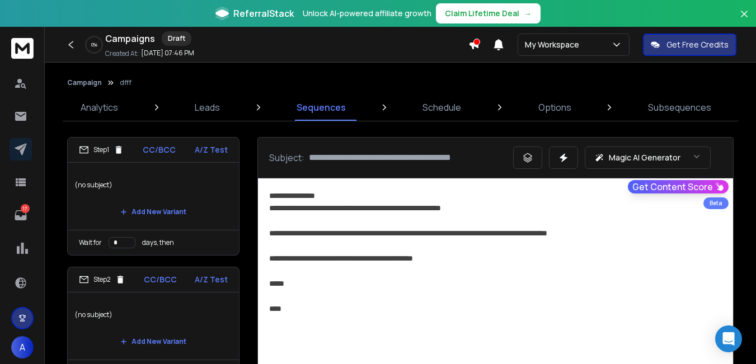
click at [80, 199] on p "(no subject)" at bounding box center [153, 185] width 158 height 31
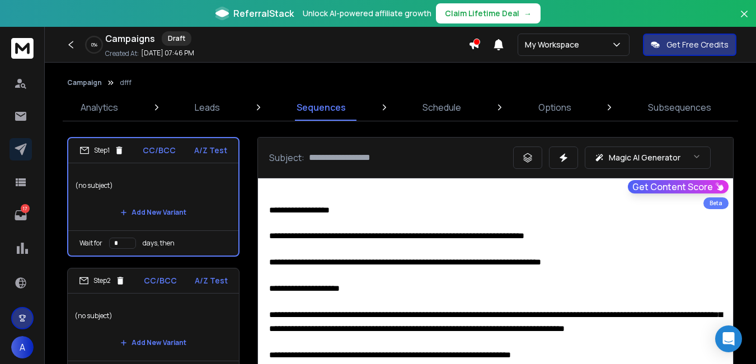
click at [321, 163] on input at bounding box center [405, 157] width 193 height 13
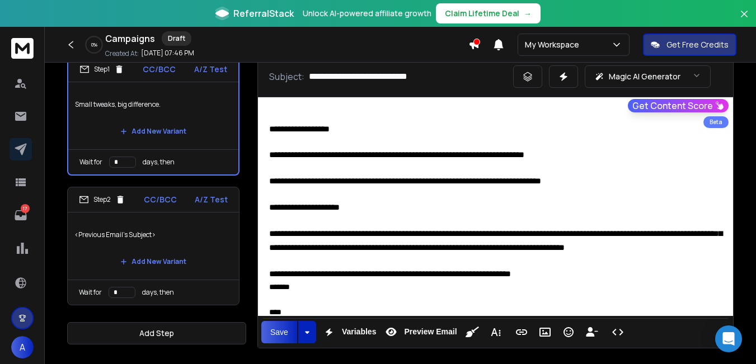
scroll to position [39, 0]
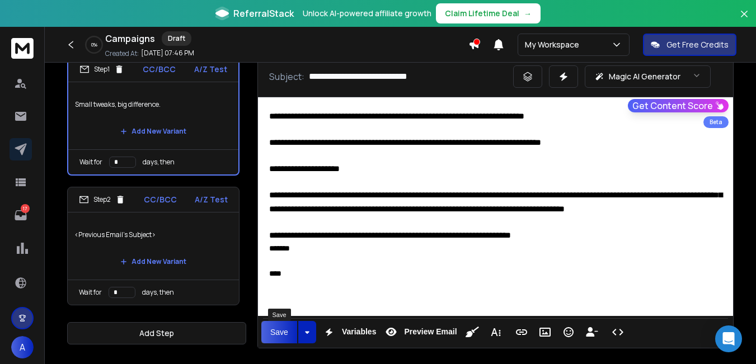
type input "**********"
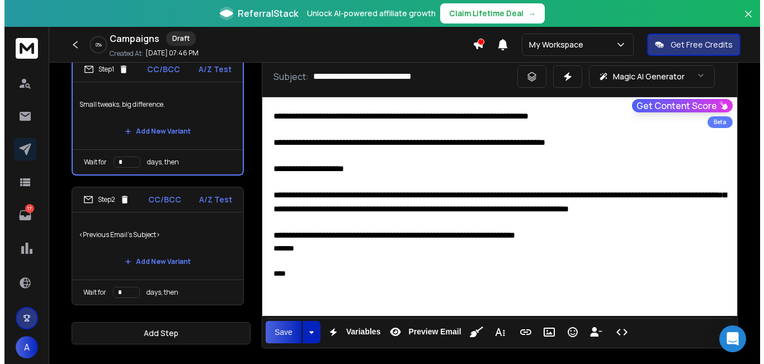
scroll to position [0, 0]
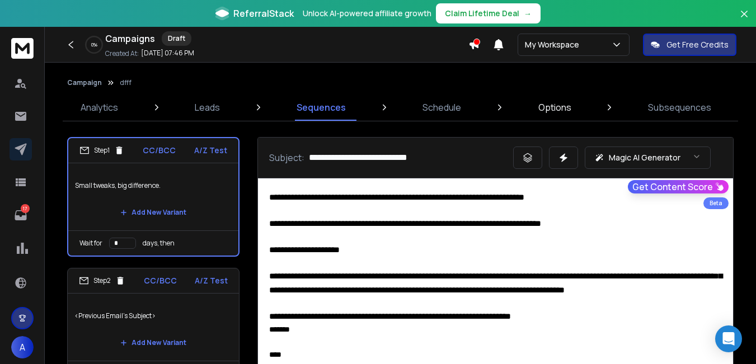
click at [552, 110] on p "Options" at bounding box center [554, 107] width 33 height 13
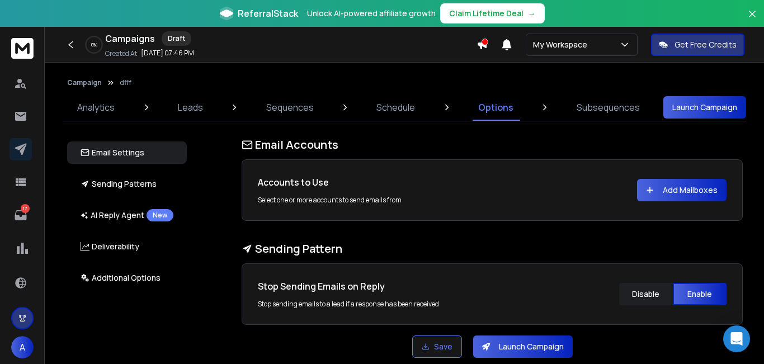
click at [713, 194] on button "Add Mailboxes" at bounding box center [682, 190] width 90 height 22
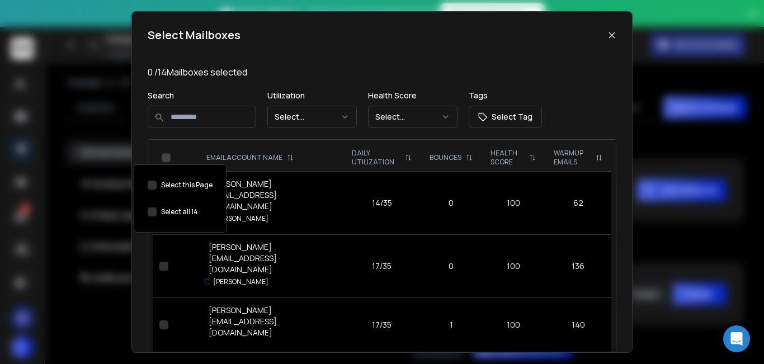
click at [151, 212] on button "Select this Page" at bounding box center [152, 212] width 9 height 9
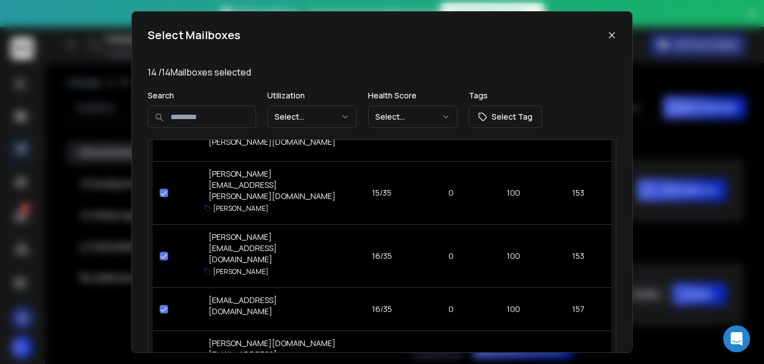
scroll to position [60, 0]
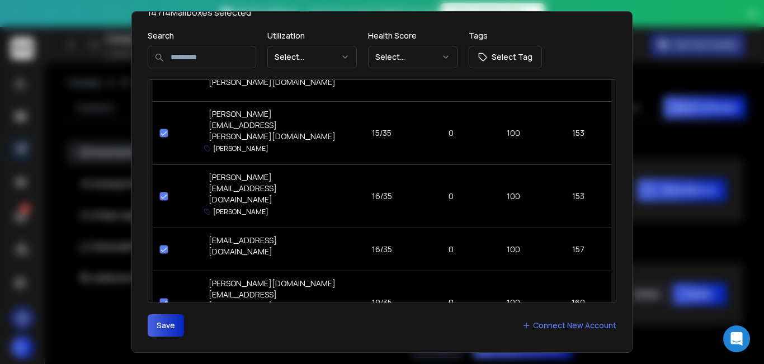
click at [163, 332] on button "Save" at bounding box center [166, 325] width 36 height 22
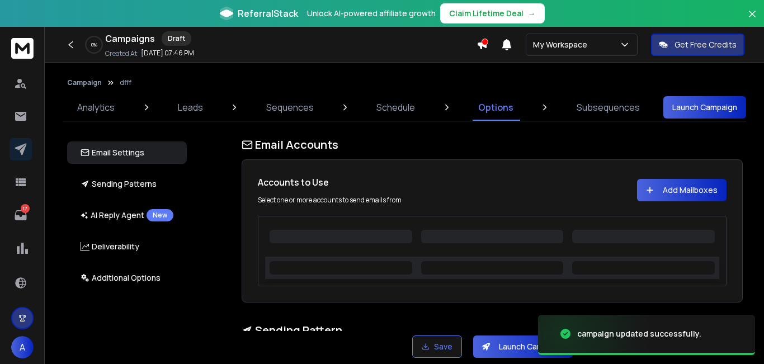
click at [512, 347] on button "Launch Campaign" at bounding box center [523, 347] width 100 height 22
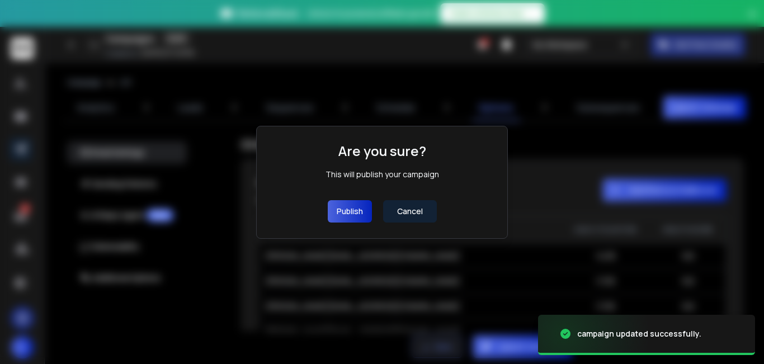
click at [354, 220] on button "Publish" at bounding box center [350, 211] width 44 height 22
